Goal: Task Accomplishment & Management: Manage account settings

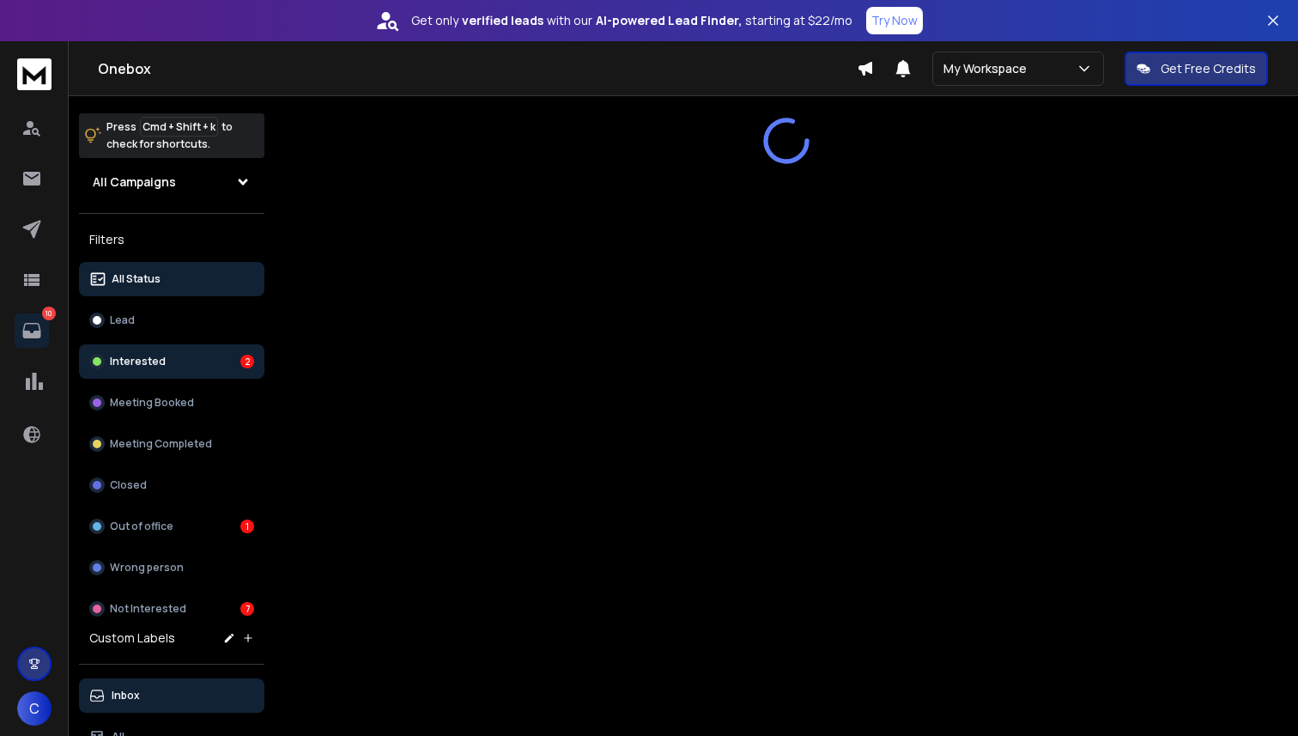
click at [191, 355] on button "Interested 2" at bounding box center [171, 361] width 185 height 34
click at [531, 169] on div "Press Cmd + Shift + k to check for shortcuts. All Campaigns All Campaigns Filte…" at bounding box center [683, 464] width 1229 height 736
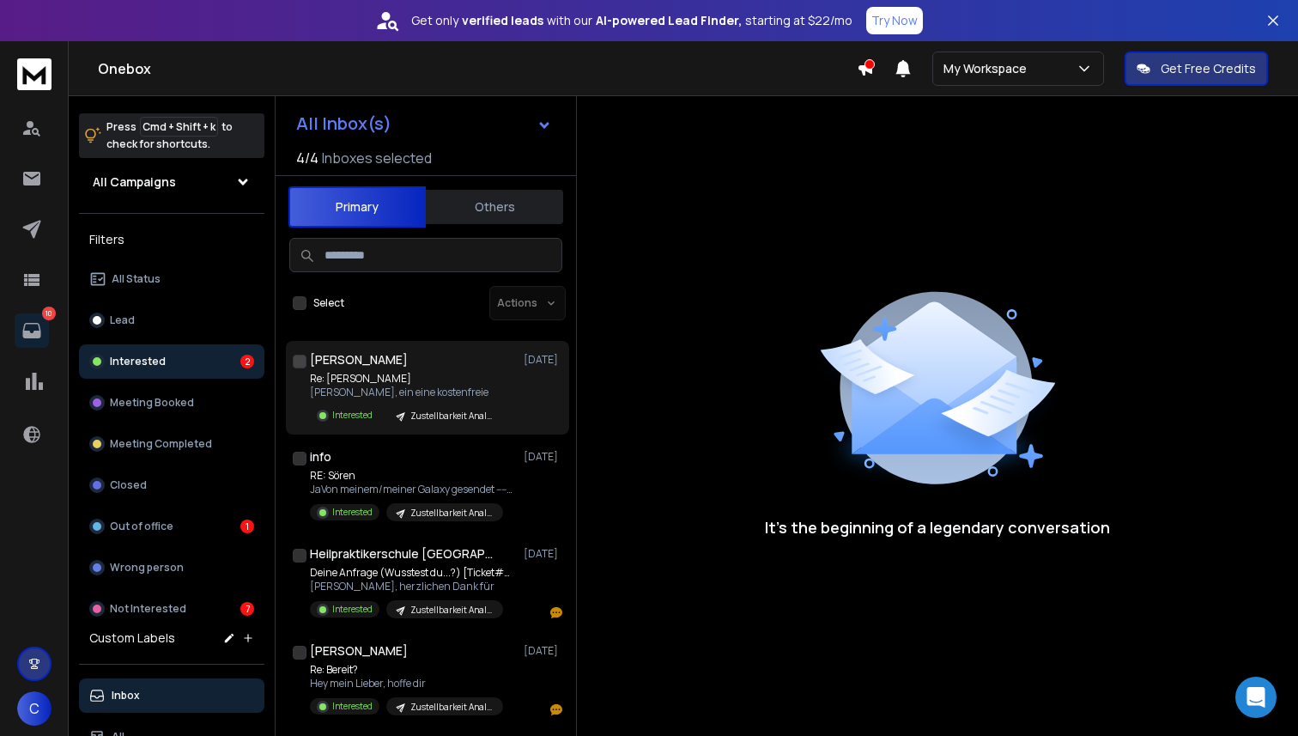
click at [429, 377] on p "Re: [PERSON_NAME]" at bounding box center [406, 379] width 193 height 14
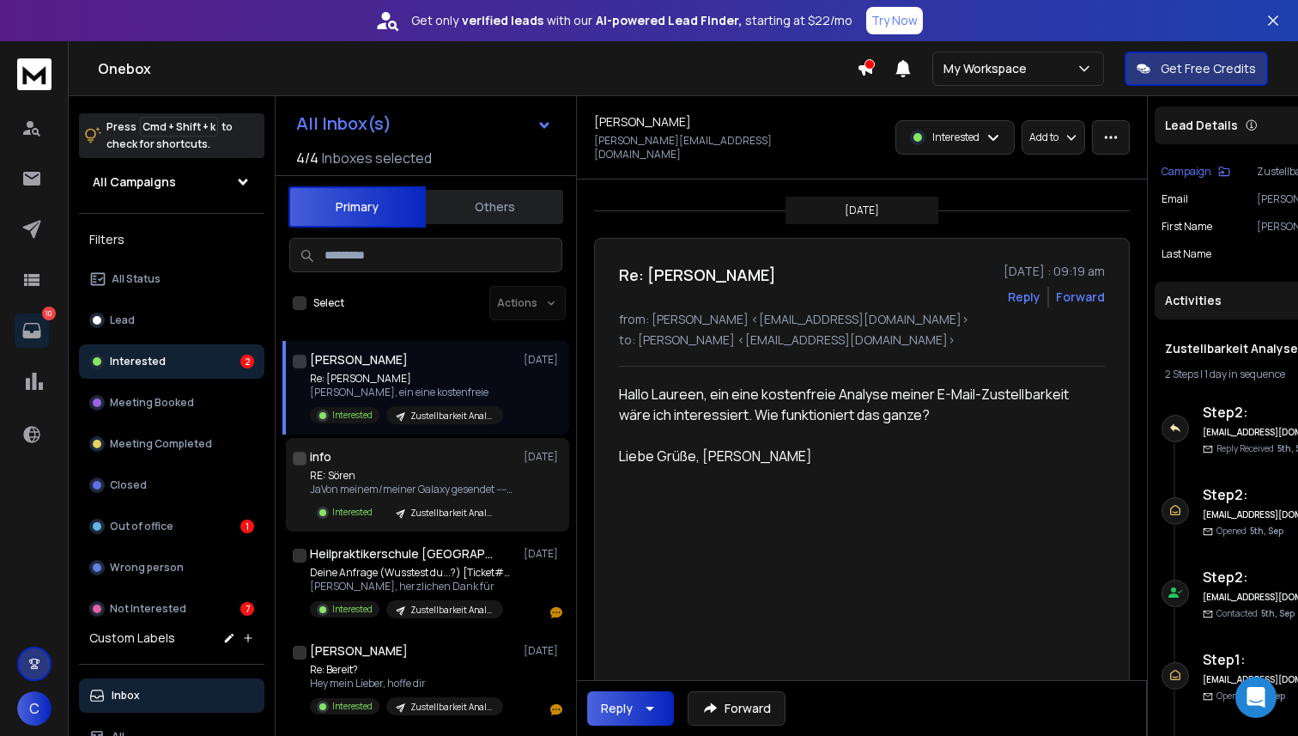
click at [412, 475] on p "RE: Sören" at bounding box center [413, 476] width 206 height 14
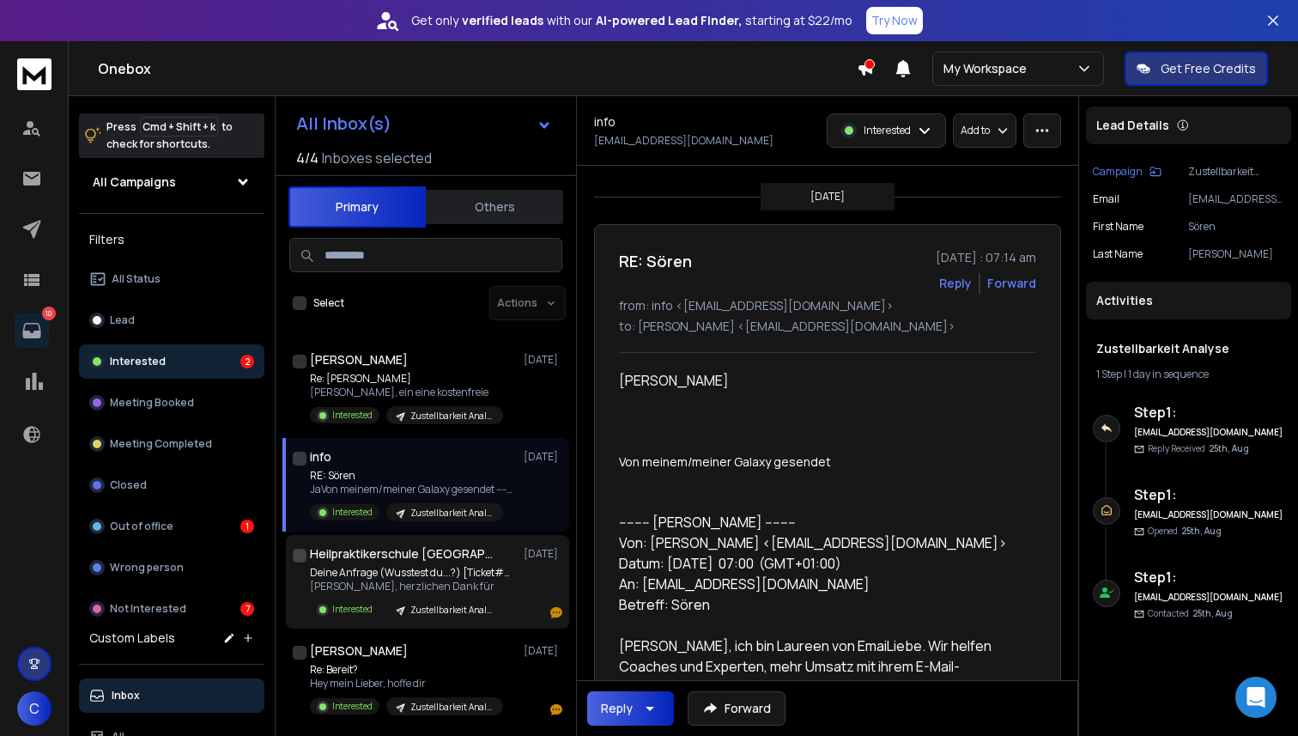
click at [399, 579] on p "Deine Anfrage (Wusstest du...?) [Ticket#6111386]" at bounding box center [413, 573] width 206 height 14
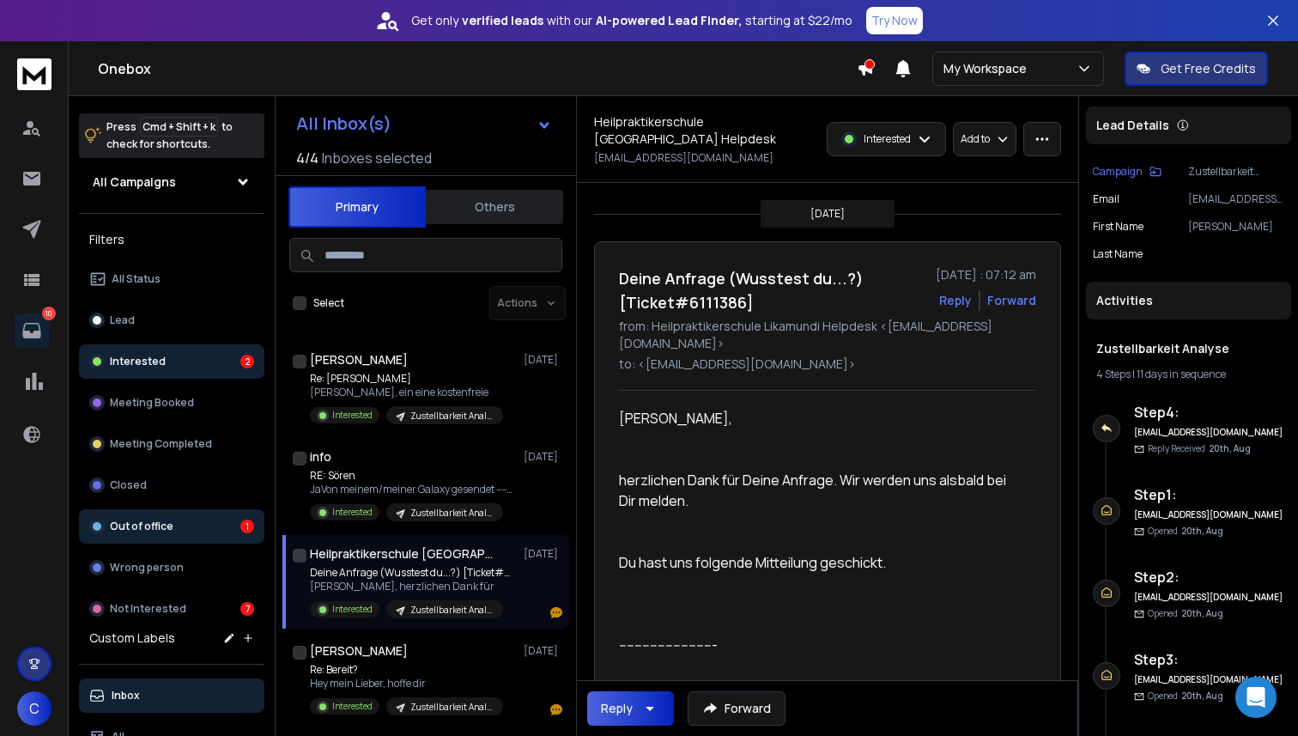
click at [214, 518] on button "Out of office 1" at bounding box center [171, 526] width 185 height 34
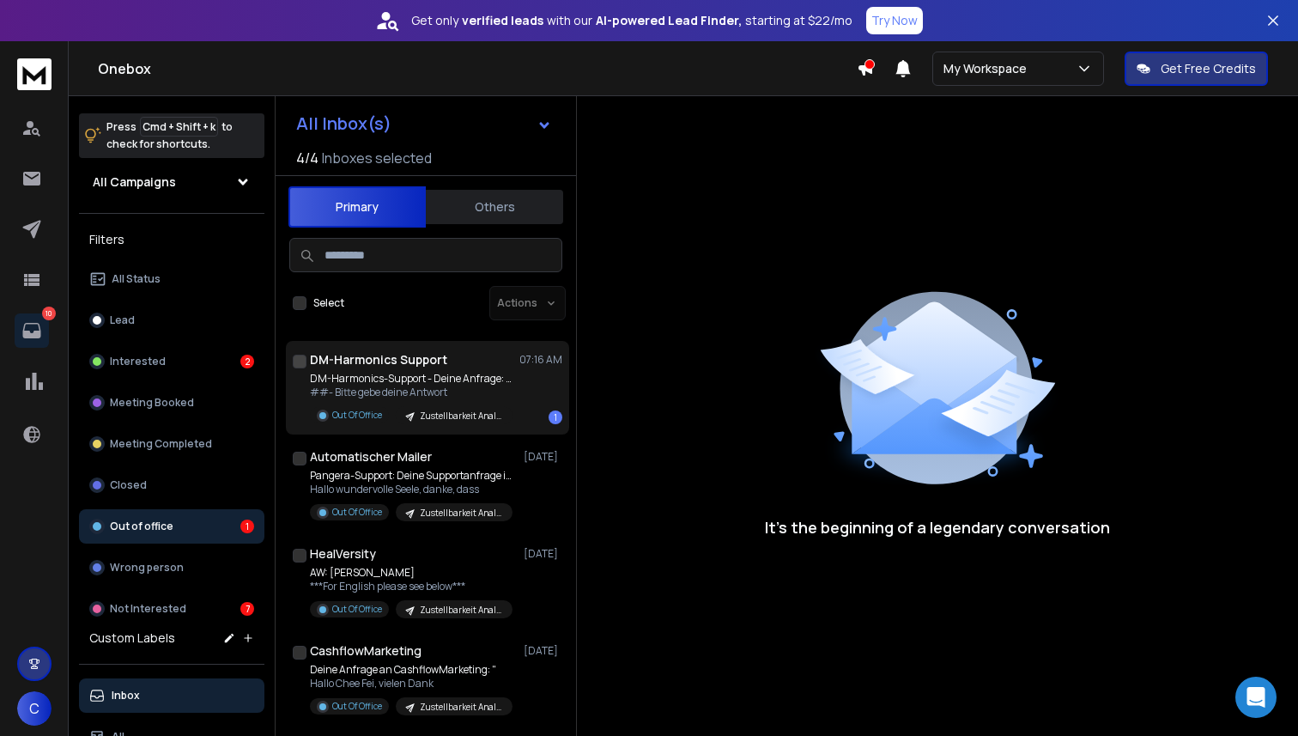
click at [426, 400] on div "DM-Harmonics-Support - Deine Anfrage: ([PERSON_NAME]) ##- Bitte gebe deine Antw…" at bounding box center [413, 398] width 206 height 52
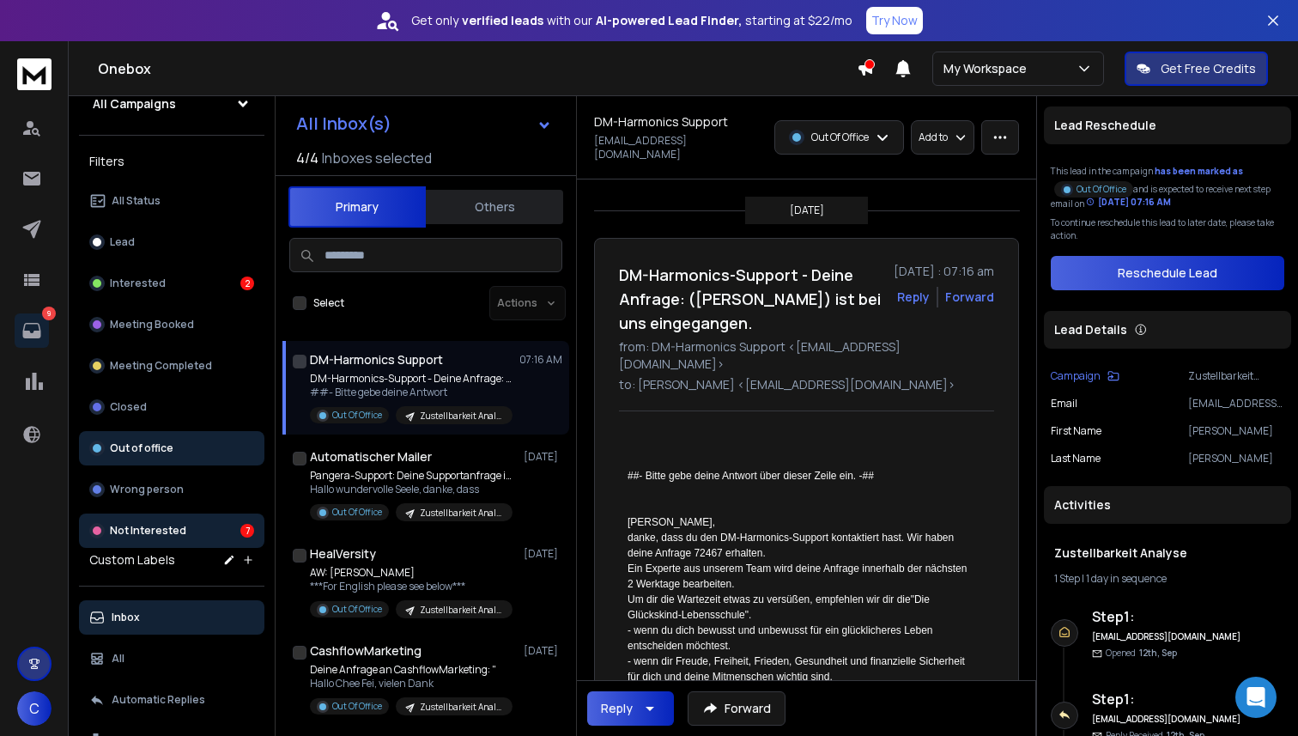
scroll to position [100, 0]
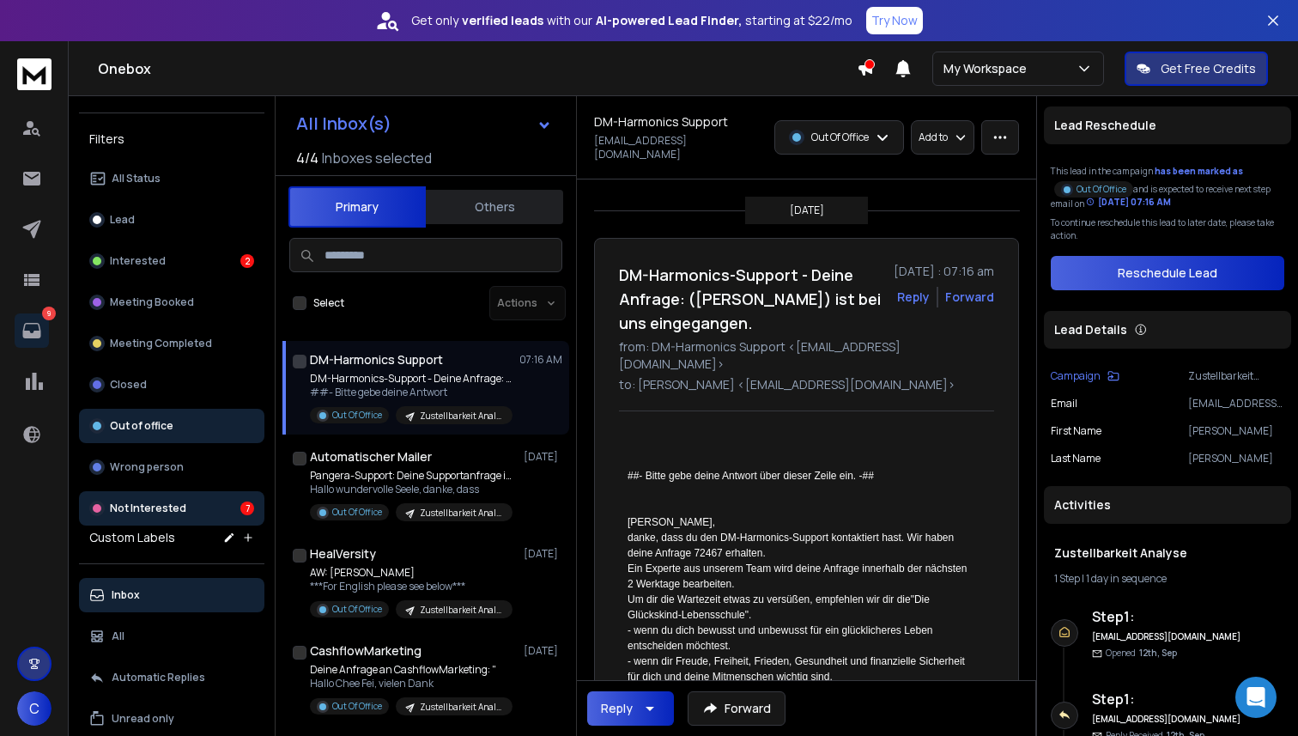
click at [184, 516] on button "Not Interested 7" at bounding box center [171, 508] width 185 height 34
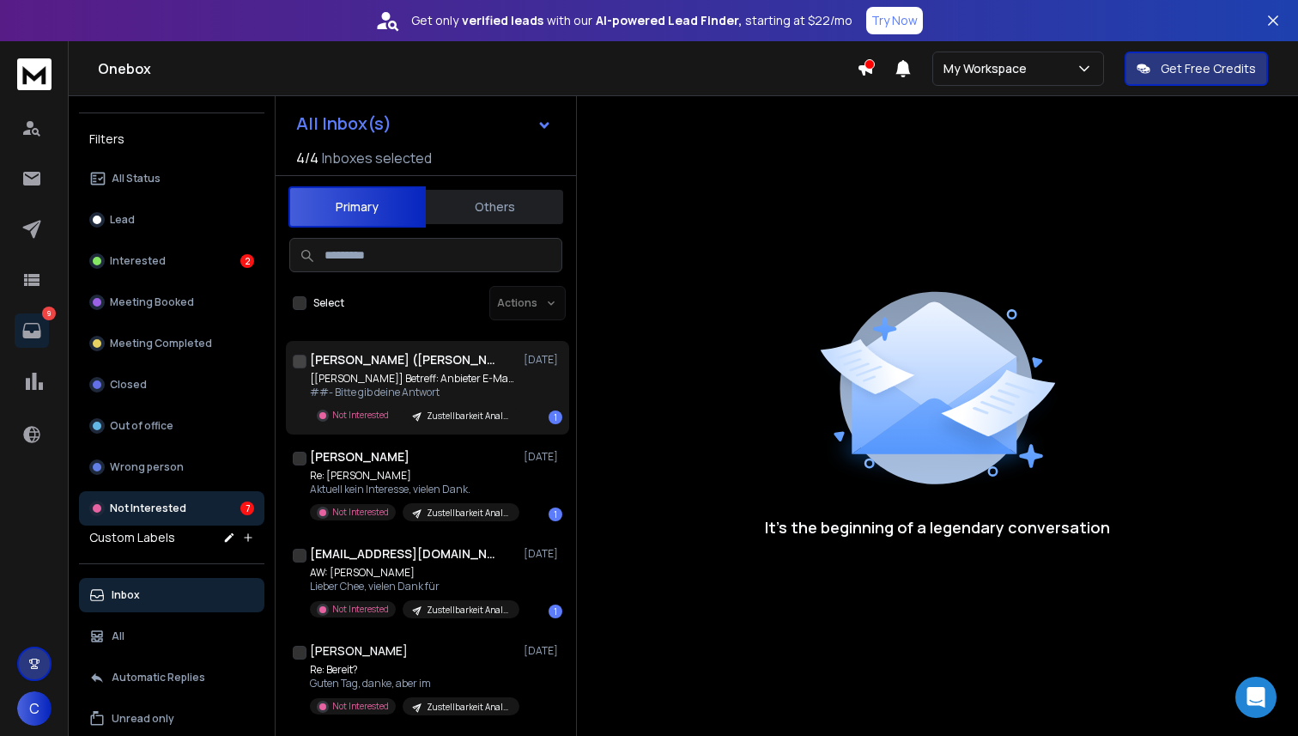
click at [406, 407] on div "Not Interested Zustellbarkeit Analyse" at bounding box center [414, 415] width 209 height 18
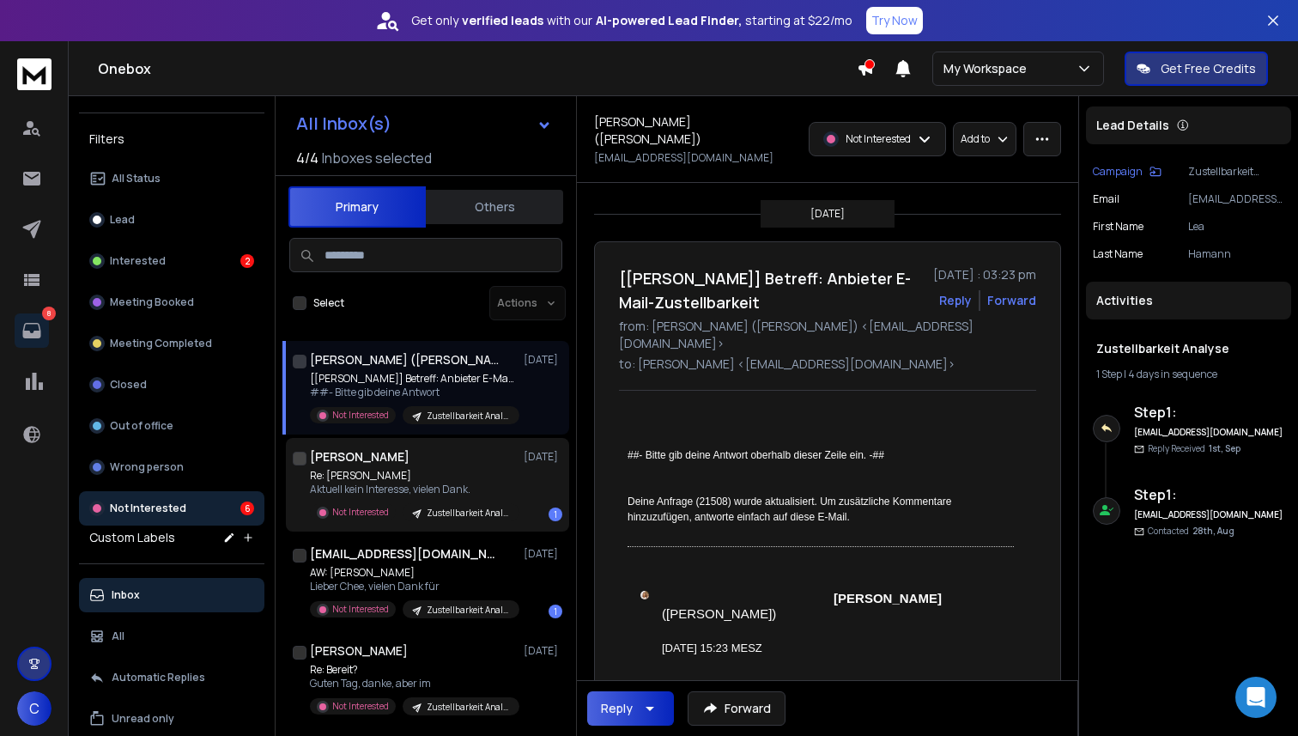
click at [427, 472] on p "Re: [PERSON_NAME]" at bounding box center [413, 476] width 206 height 14
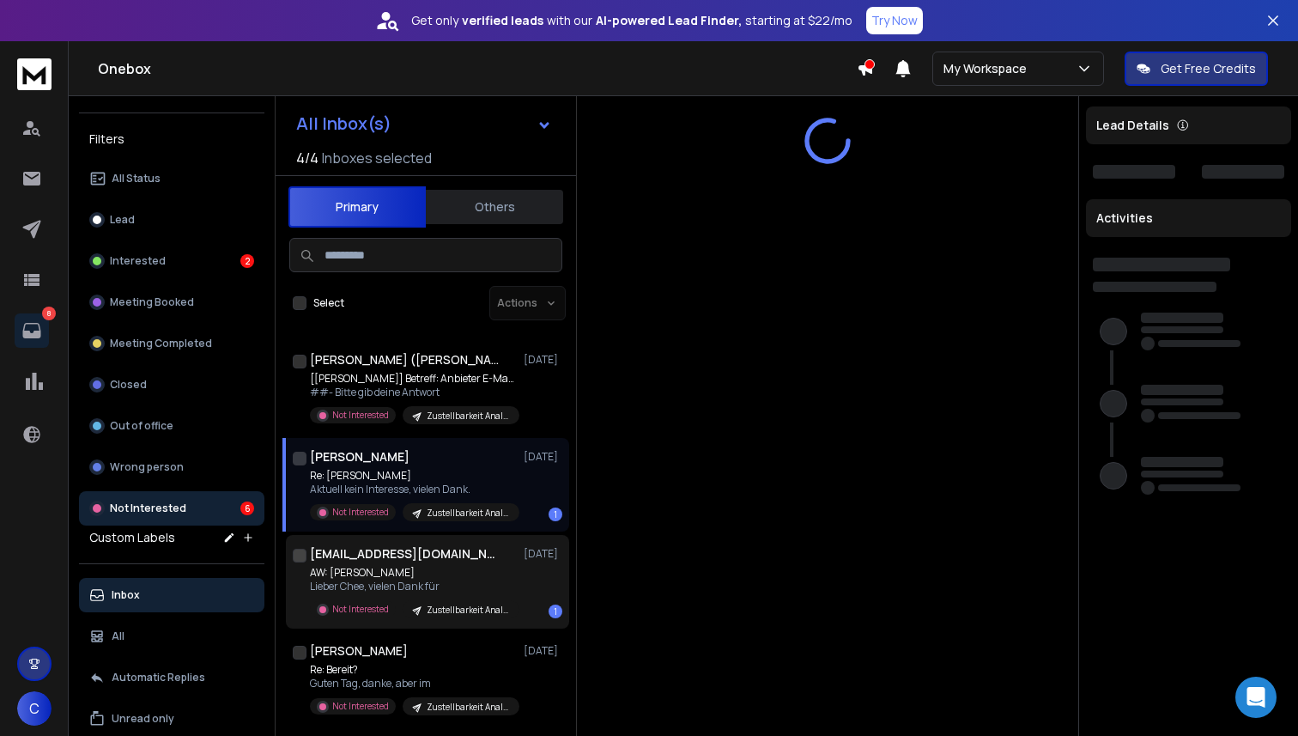
click at [427, 561] on h1 "[EMAIL_ADDRESS][DOMAIN_NAME]" at bounding box center [404, 553] width 189 height 17
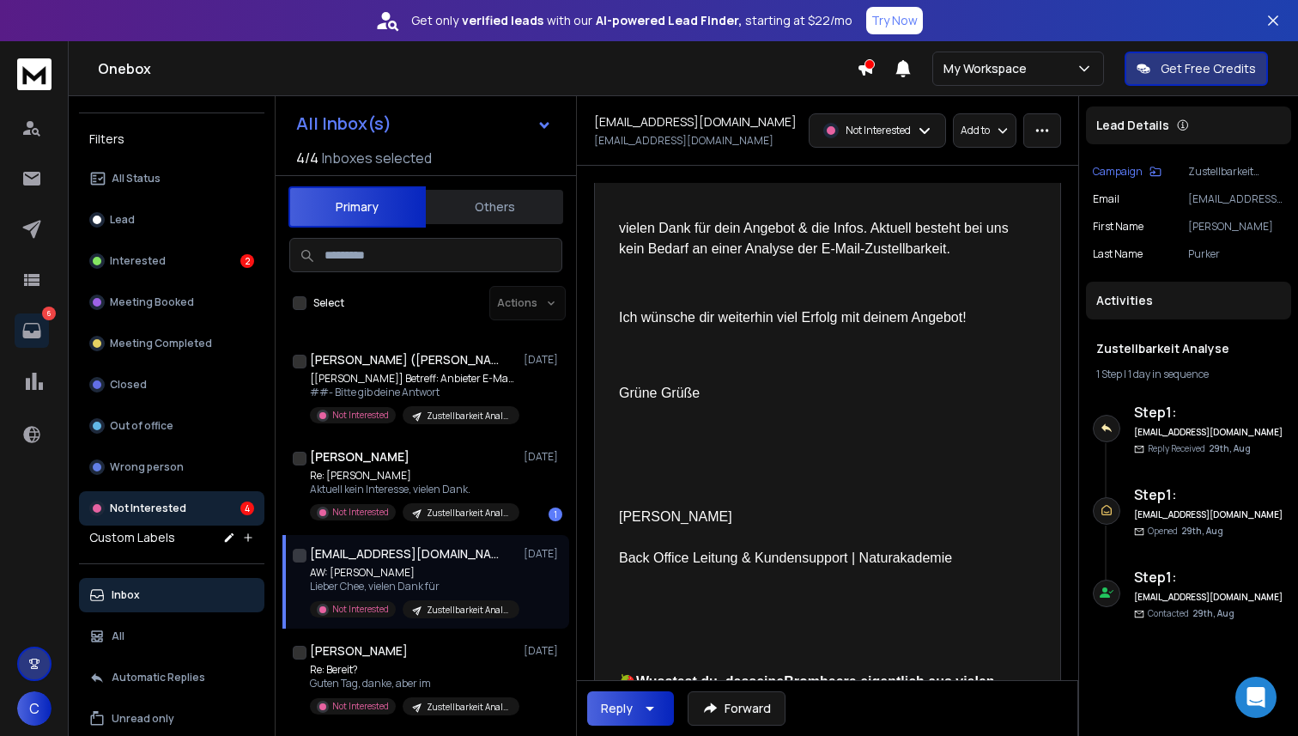
scroll to position [285, 0]
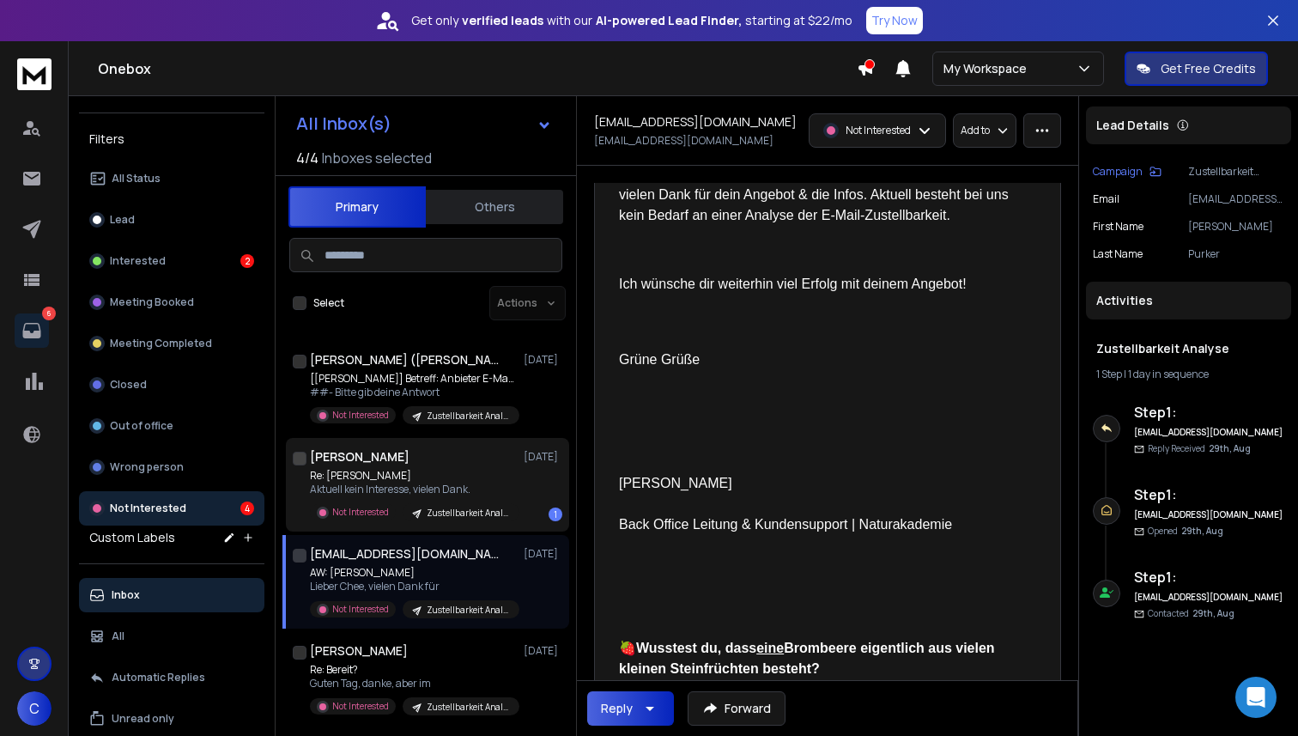
click at [401, 511] on div "Not Interested Zustellbarkeit Analyse" at bounding box center [414, 512] width 209 height 18
